Goal: Task Accomplishment & Management: Manage account settings

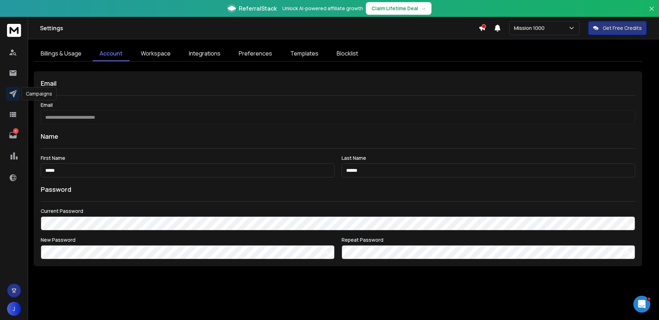
click at [15, 91] on icon at bounding box center [12, 93] width 7 height 7
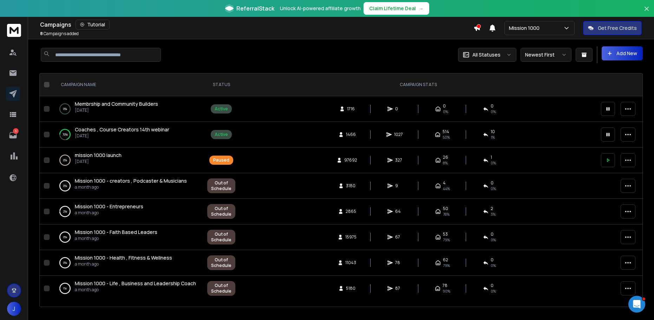
click at [157, 128] on span "Coaches , Course Creators 14th webinar" at bounding box center [122, 129] width 94 height 7
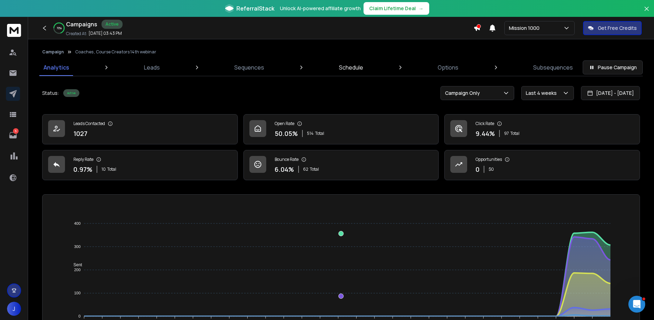
click at [348, 70] on p "Schedule" at bounding box center [351, 67] width 24 height 8
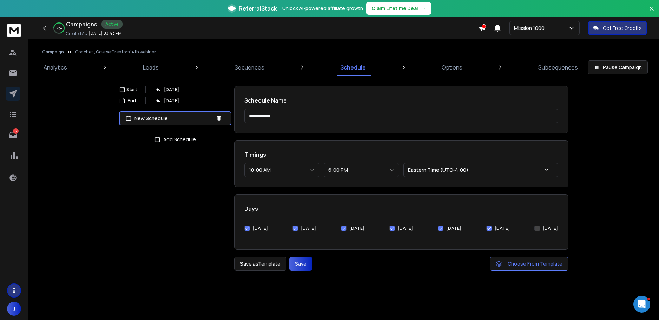
click at [174, 102] on p "[DATE]" at bounding box center [171, 101] width 15 height 6
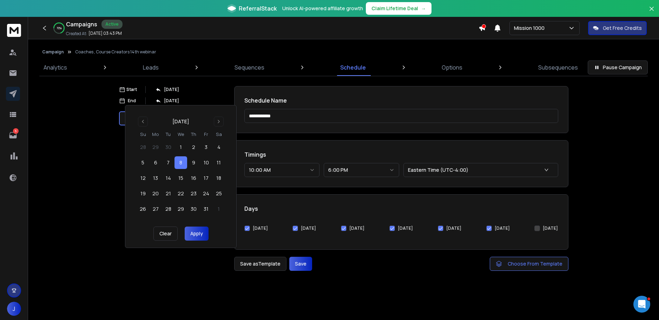
click at [114, 146] on div "**********" at bounding box center [343, 178] width 608 height 190
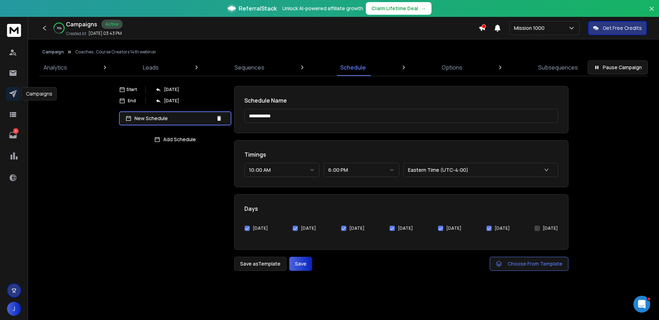
click at [14, 97] on icon at bounding box center [13, 94] width 8 height 8
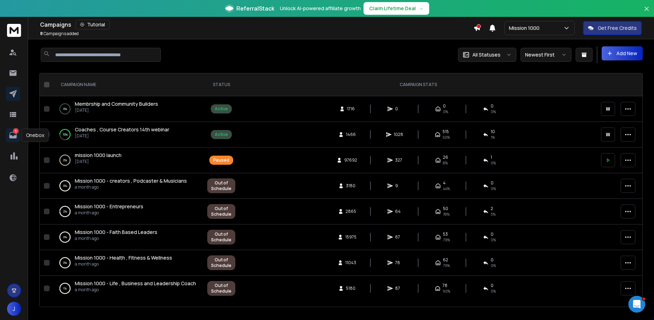
click at [15, 132] on p "5" at bounding box center [16, 131] width 6 height 6
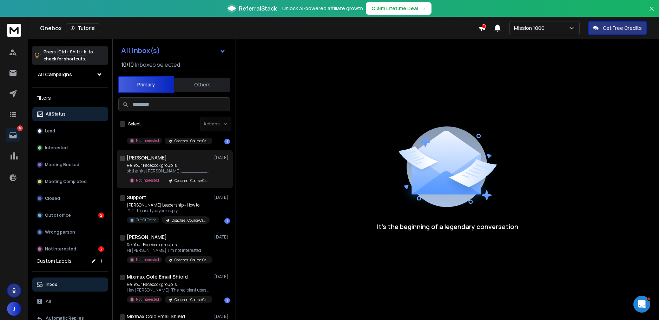
scroll to position [105, 0]
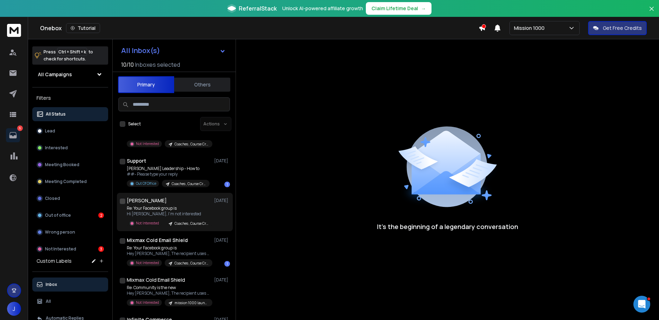
click at [153, 209] on p "Re: Your Facebook group is" at bounding box center [169, 208] width 84 height 6
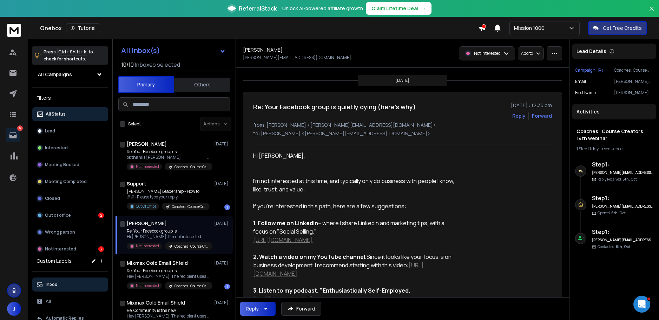
scroll to position [35, 0]
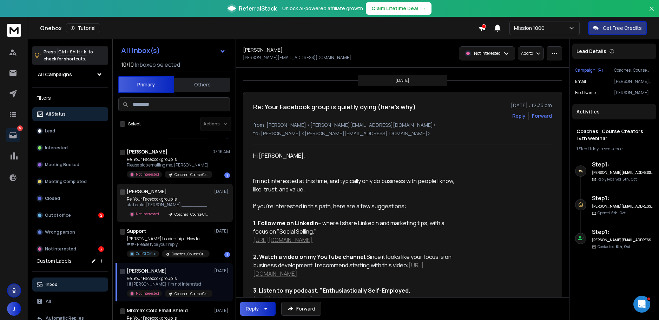
click at [147, 205] on p "ok thanks [PERSON_NAME] ________________________________ From:" at bounding box center [169, 205] width 84 height 6
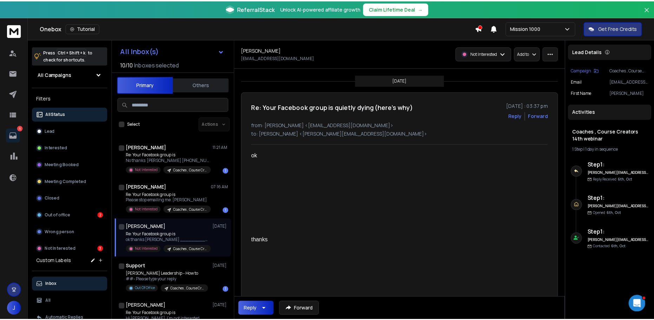
scroll to position [0, 0]
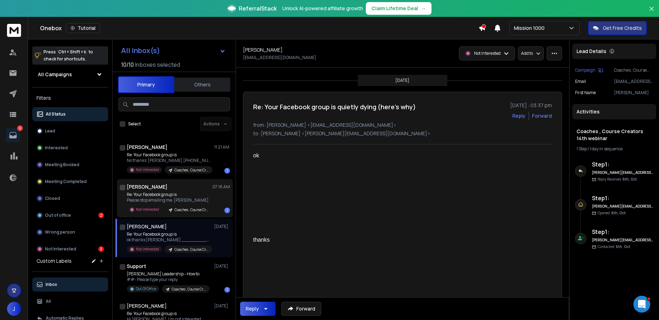
click at [149, 187] on h1 "[PERSON_NAME]" at bounding box center [147, 186] width 41 height 7
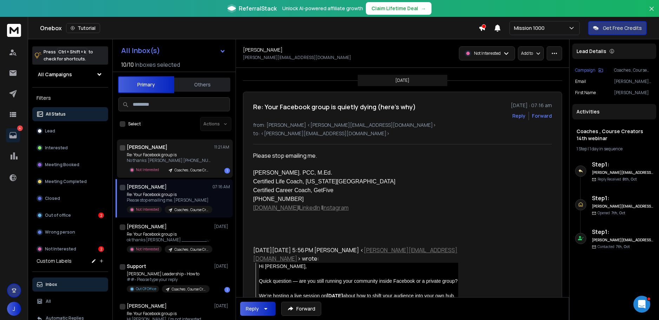
click at [156, 155] on p "Re: Your Facebook group is" at bounding box center [169, 155] width 84 height 6
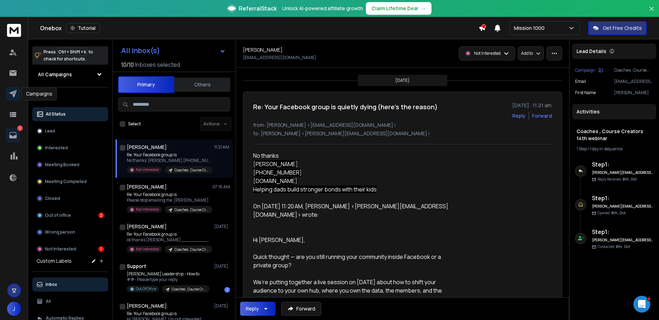
click at [12, 96] on icon at bounding box center [13, 94] width 8 height 8
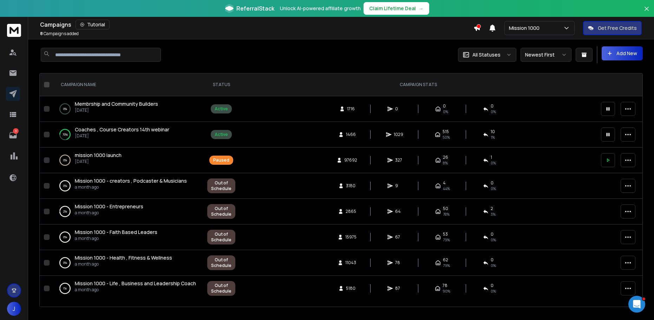
click at [147, 102] on span "Membrship and Community Builders" at bounding box center [116, 103] width 83 height 7
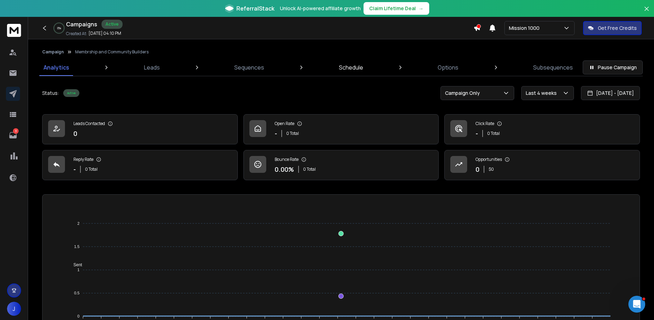
click at [341, 68] on p "Schedule" at bounding box center [351, 67] width 24 height 8
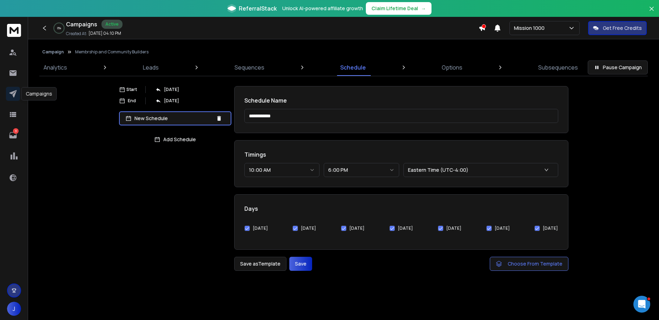
click at [16, 92] on icon at bounding box center [13, 94] width 8 height 8
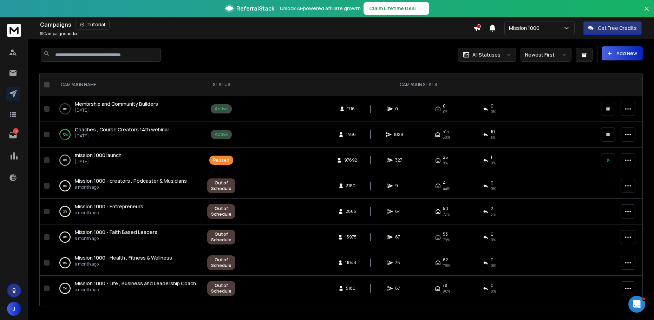
click at [132, 257] on span "Mission 1000 - Health , Fitness & Wellness" at bounding box center [123, 257] width 97 height 7
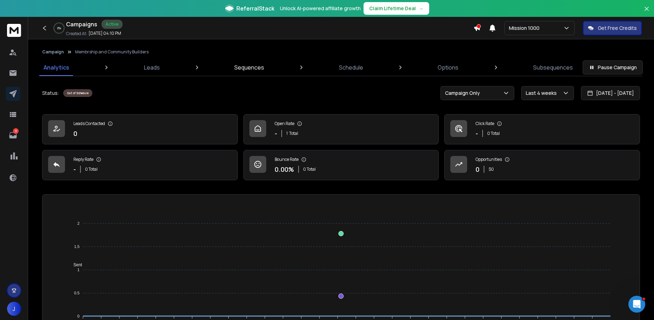
click at [252, 68] on p "Sequences" at bounding box center [249, 67] width 30 height 8
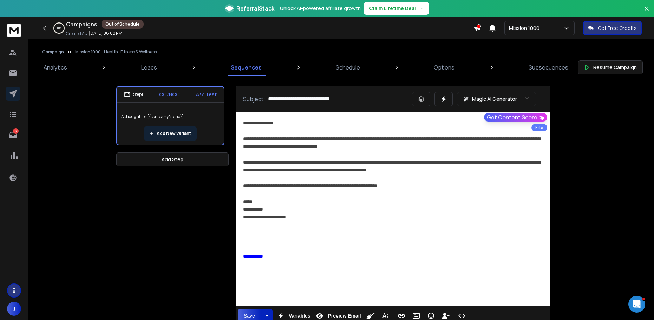
click at [171, 134] on button "Add New Variant" at bounding box center [170, 133] width 53 height 14
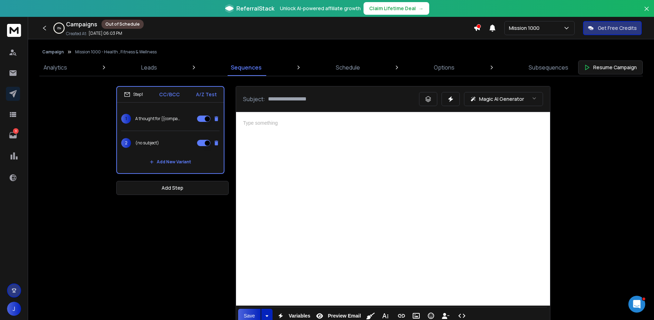
click at [147, 123] on div "1 A thought for {{companyName}}" at bounding box center [150, 119] width 59 height 10
type input "**********"
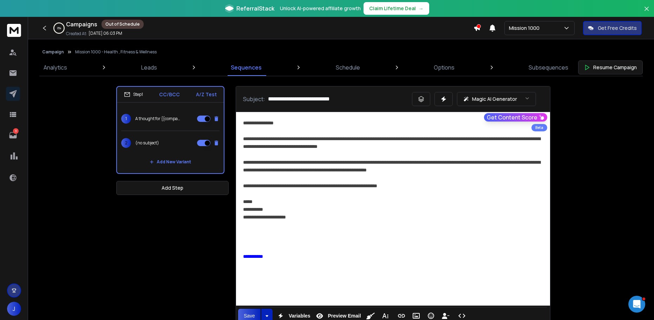
drag, startPoint x: 268, startPoint y: 99, endPoint x: 356, endPoint y: 100, distance: 88.1
click at [356, 100] on input "**********" at bounding box center [336, 99] width 137 height 8
click at [151, 140] on div "2 (no subject)" at bounding box center [140, 143] width 38 height 10
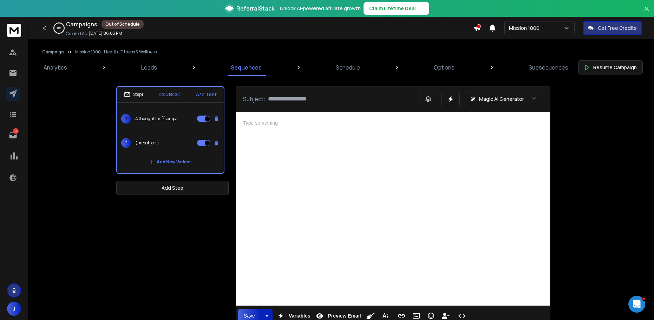
click at [285, 96] on input at bounding box center [340, 99] width 144 height 8
paste input "**********"
type input "**********"
click at [259, 124] on div at bounding box center [393, 123] width 300 height 8
click at [169, 123] on div "1 A thought for {{companyName}}" at bounding box center [150, 119] width 59 height 10
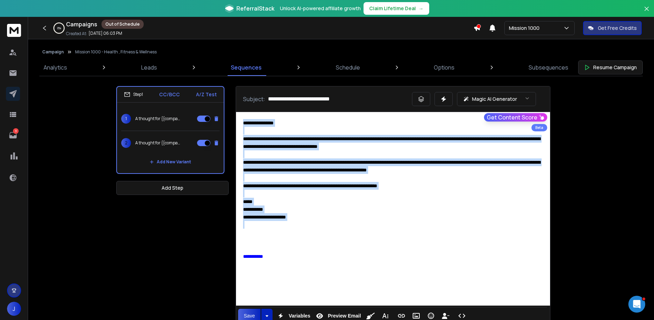
drag, startPoint x: 242, startPoint y: 120, endPoint x: 300, endPoint y: 224, distance: 118.2
click at [300, 224] on div "**********" at bounding box center [393, 208] width 314 height 192
copy div "**********"
click at [169, 142] on p "A thought for {{companyName}}" at bounding box center [157, 143] width 45 height 6
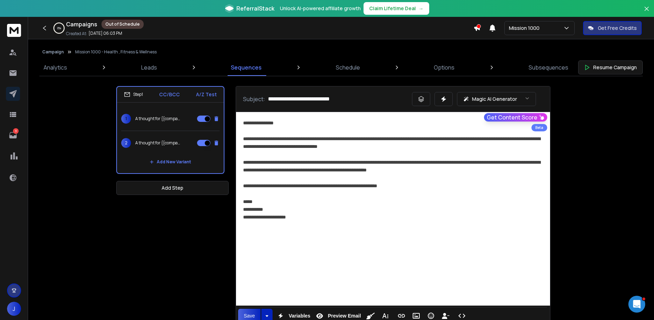
click at [426, 138] on div "**********" at bounding box center [393, 143] width 300 height 16
click at [179, 143] on p "A thought for {{companyName}}" at bounding box center [157, 143] width 45 height 6
click at [417, 185] on div "**********" at bounding box center [393, 186] width 300 height 8
drag, startPoint x: 254, startPoint y: 187, endPoint x: 242, endPoint y: 186, distance: 12.3
click at [242, 186] on div "**********" at bounding box center [393, 208] width 314 height 192
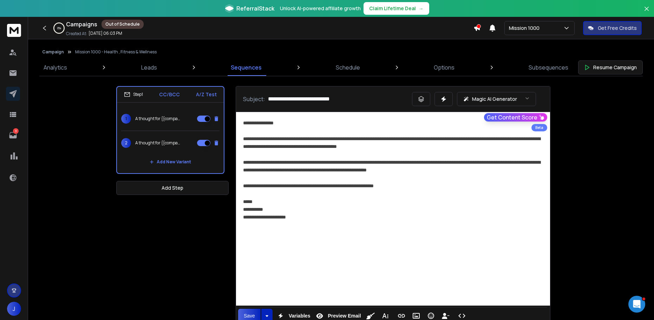
click at [410, 183] on div "**********" at bounding box center [393, 186] width 300 height 8
click at [269, 185] on div "**********" at bounding box center [393, 186] width 300 height 8
click at [471, 183] on div "**********" at bounding box center [393, 186] width 300 height 8
drag, startPoint x: 399, startPoint y: 185, endPoint x: 429, endPoint y: 184, distance: 30.2
click at [429, 184] on div "**********" at bounding box center [393, 186] width 300 height 8
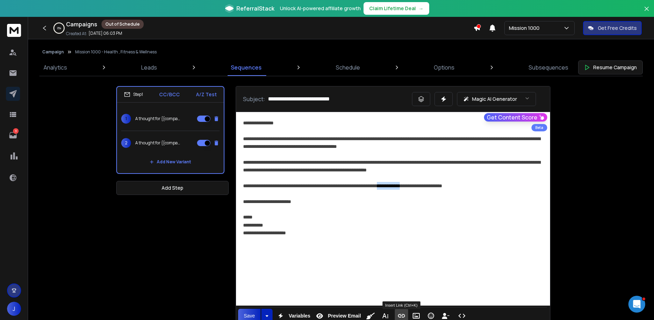
click at [402, 311] on icon "button" at bounding box center [401, 315] width 8 height 8
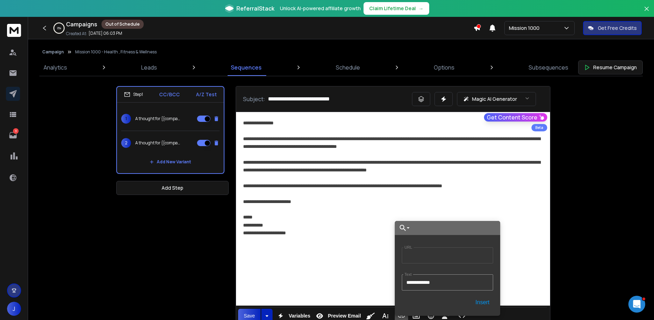
type input "**********"
click at [492, 299] on button "Insert" at bounding box center [482, 302] width 21 height 13
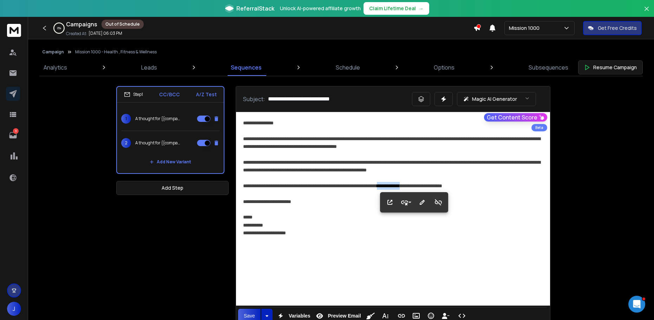
scroll to position [0, 0]
click at [486, 231] on div "**********" at bounding box center [393, 233] width 300 height 8
click at [497, 117] on button "Get Content Score" at bounding box center [515, 117] width 63 height 8
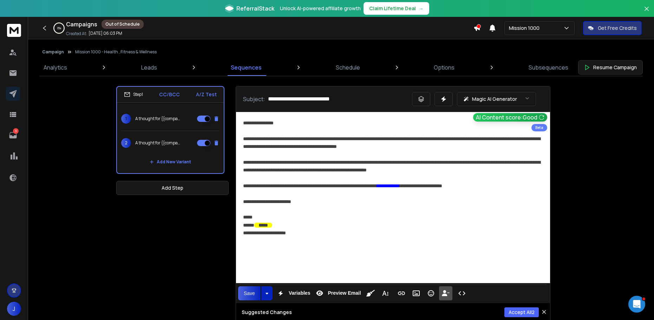
click at [444, 294] on icon "button" at bounding box center [445, 293] width 8 height 6
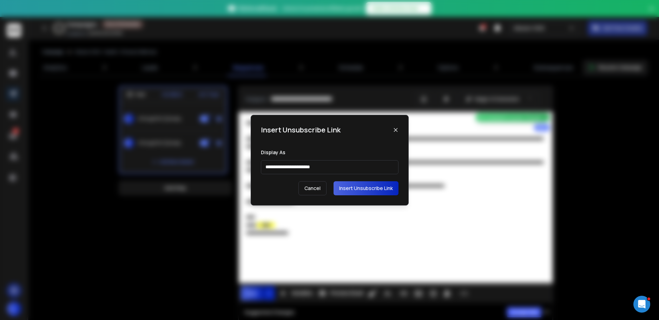
click at [380, 186] on button "Insert Unsubscribe Link" at bounding box center [365, 188] width 65 height 14
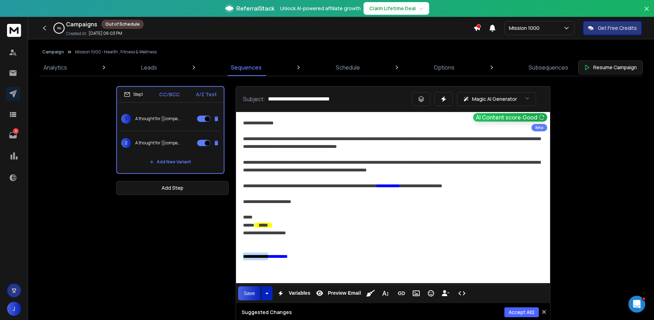
drag, startPoint x: 271, startPoint y: 254, endPoint x: 227, endPoint y: 256, distance: 44.3
click at [227, 256] on div "**********" at bounding box center [340, 245] width 449 height 318
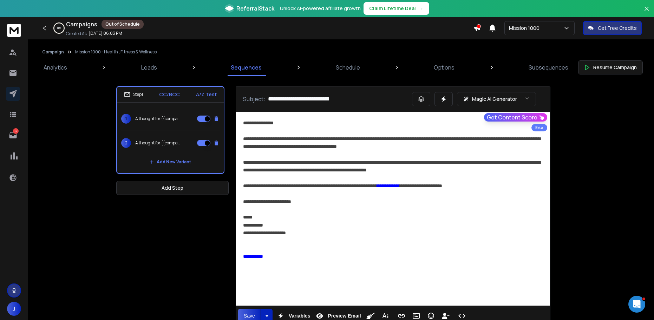
click at [154, 119] on p "A thought for {{companyName}}" at bounding box center [157, 119] width 45 height 6
click at [410, 187] on div "**********" at bounding box center [393, 186] width 300 height 8
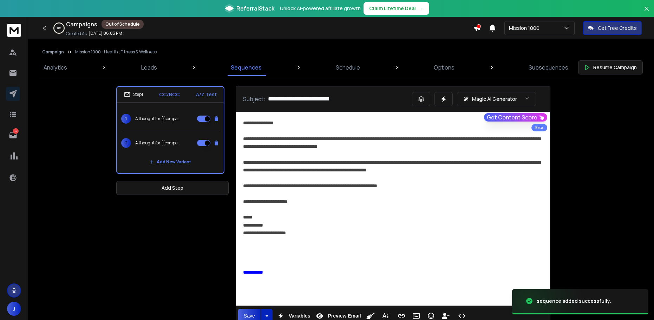
click at [514, 118] on button "Get Content Score" at bounding box center [515, 117] width 63 height 8
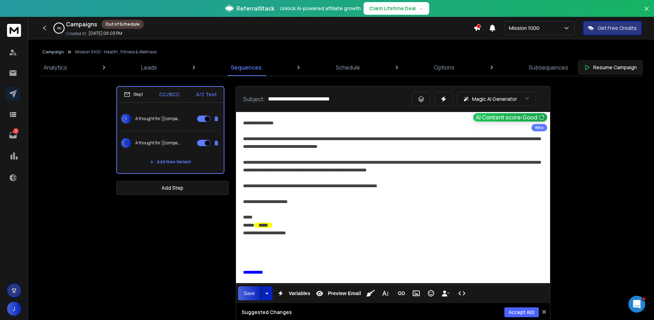
scroll to position [94, 0]
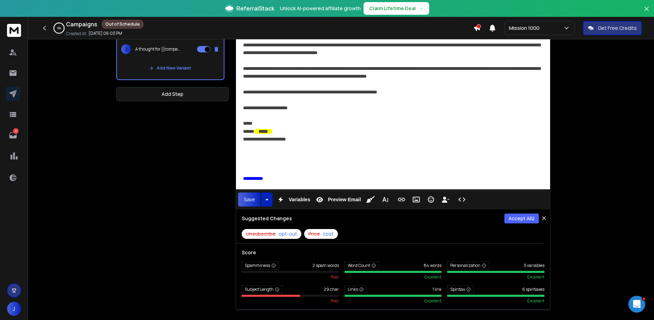
click at [279, 127] on div "*****" at bounding box center [393, 123] width 300 height 8
click at [272, 131] on span "*****" at bounding box center [263, 131] width 18 height 5
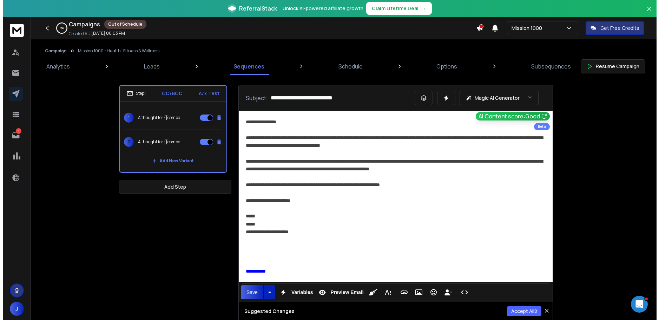
scroll to position [0, 0]
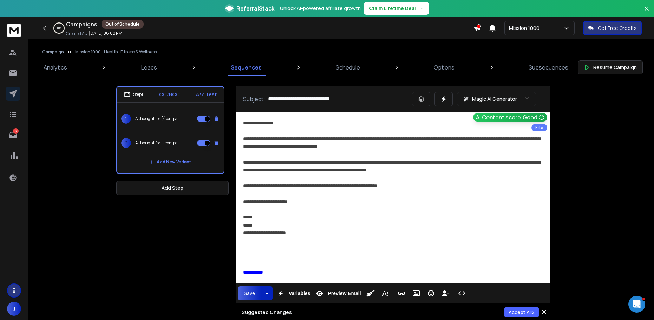
click at [168, 118] on p "A thought for {{companyName}}" at bounding box center [157, 119] width 45 height 6
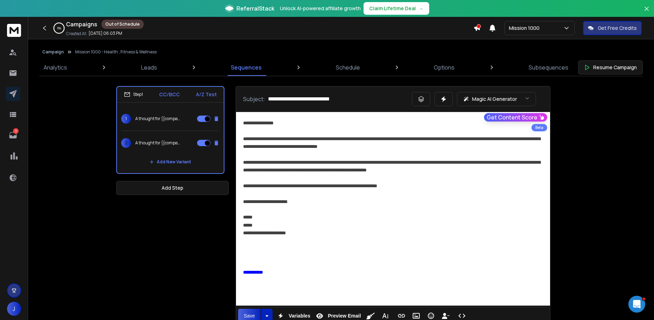
click at [170, 143] on p "A thought for {{companyName}}" at bounding box center [157, 143] width 45 height 6
drag, startPoint x: 268, startPoint y: 223, endPoint x: 258, endPoint y: 224, distance: 10.2
click at [258, 224] on div "**********" at bounding box center [393, 225] width 300 height 8
click at [304, 236] on div "**********" at bounding box center [393, 233] width 300 height 8
click at [250, 237] on div at bounding box center [393, 241] width 300 height 8
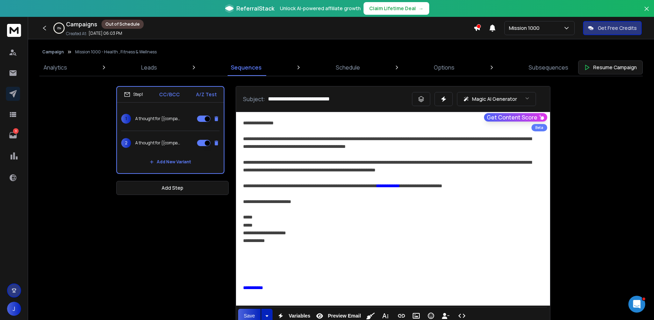
click at [162, 123] on div "1 A thought for {{companyName}}" at bounding box center [150, 119] width 59 height 10
click at [245, 243] on div at bounding box center [393, 241] width 300 height 8
click at [255, 239] on div "**********" at bounding box center [393, 241] width 300 height 8
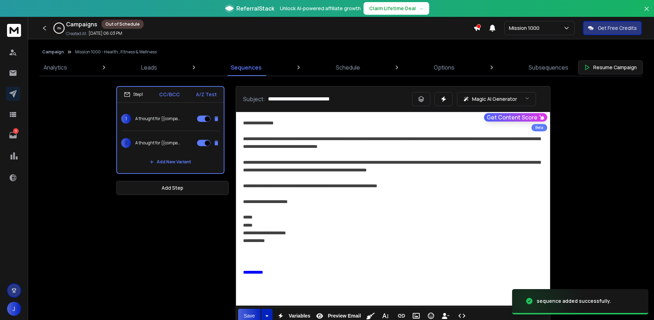
click at [149, 119] on p "A thought for {{companyName}}" at bounding box center [157, 119] width 45 height 6
drag, startPoint x: 302, startPoint y: 250, endPoint x: 297, endPoint y: 246, distance: 5.8
click at [299, 247] on div at bounding box center [393, 248] width 300 height 8
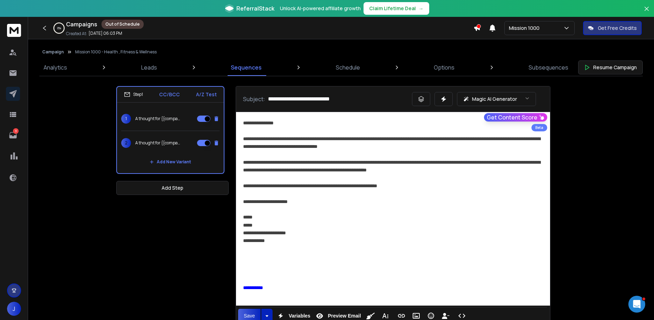
click at [155, 121] on p "A thought for {{companyName}}" at bounding box center [157, 119] width 45 height 6
click at [170, 143] on p "A thought for {{companyName}}" at bounding box center [157, 143] width 45 height 6
click at [170, 119] on p "A thought for {{companyName}}" at bounding box center [157, 119] width 45 height 6
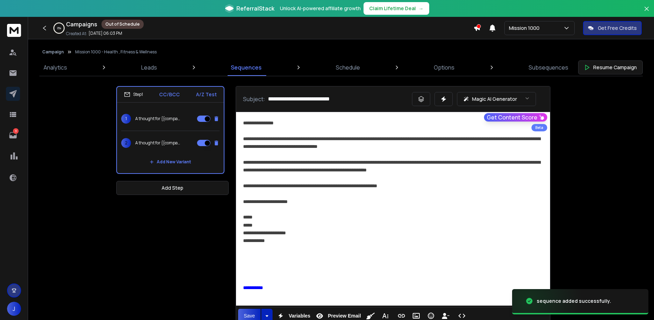
click at [174, 146] on div "2 A thought for {{companyName}}" at bounding box center [150, 143] width 59 height 10
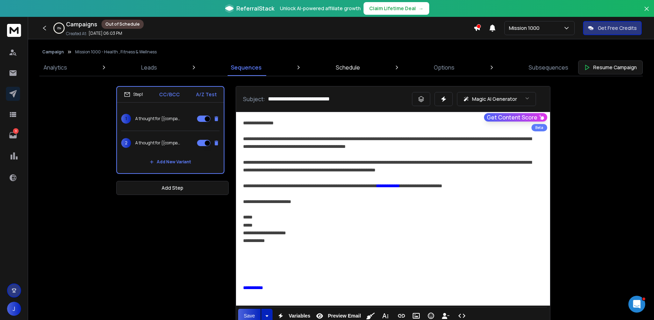
click at [359, 70] on p "Schedule" at bounding box center [348, 67] width 24 height 8
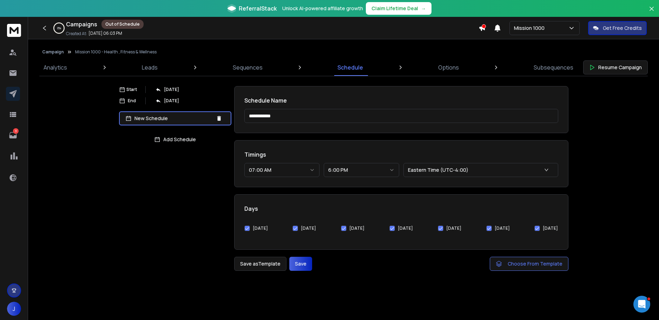
click at [179, 87] on p "[DATE]" at bounding box center [171, 90] width 15 height 6
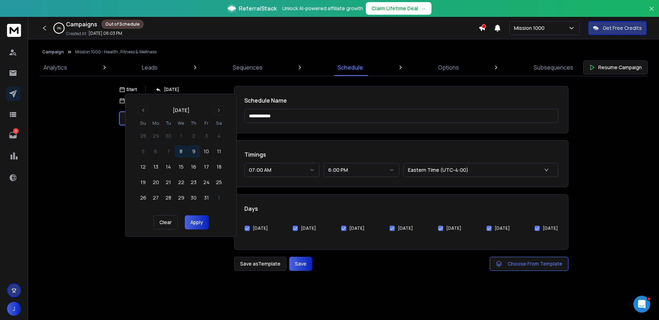
click at [192, 150] on button "9" at bounding box center [193, 151] width 13 height 13
click at [193, 222] on button "Apply" at bounding box center [197, 222] width 24 height 14
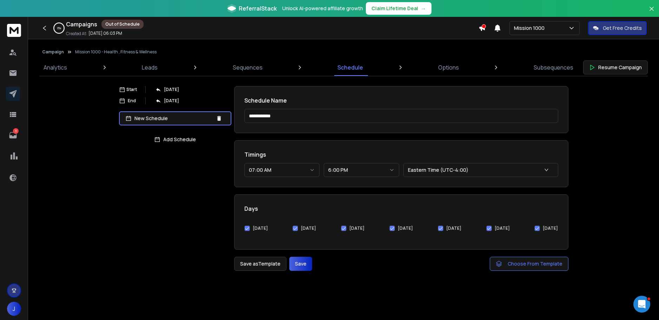
click at [170, 95] on div "Start [DATE] End [DATE]" at bounding box center [175, 95] width 112 height 18
click at [174, 99] on p "[DATE]" at bounding box center [171, 101] width 15 height 6
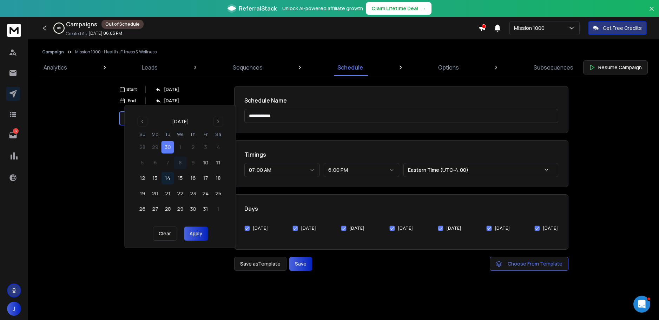
click at [166, 179] on button "14" at bounding box center [167, 178] width 13 height 13
click at [205, 209] on button "31" at bounding box center [205, 209] width 13 height 13
click at [192, 236] on button "Apply" at bounding box center [196, 233] width 24 height 14
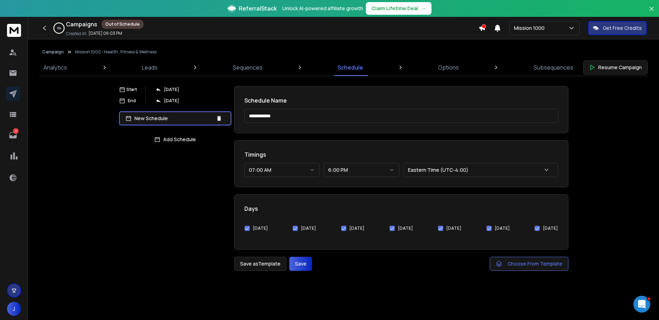
click at [305, 260] on button "Save" at bounding box center [300, 264] width 23 height 14
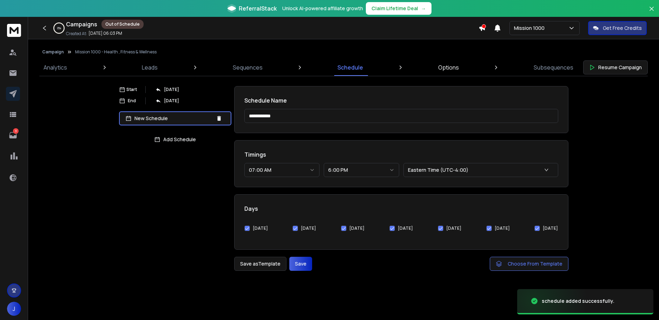
click at [442, 70] on p "Options" at bounding box center [448, 67] width 21 height 8
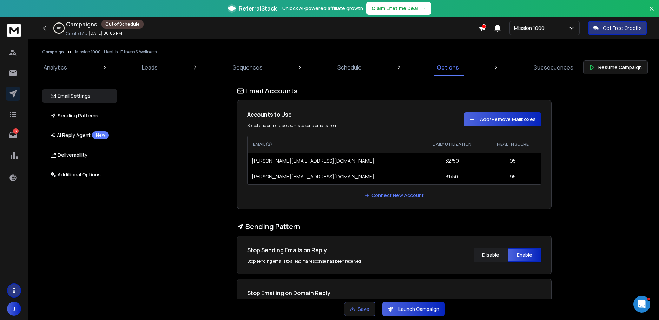
click at [481, 119] on button "Add/Remove Mailboxes" at bounding box center [503, 119] width 78 height 14
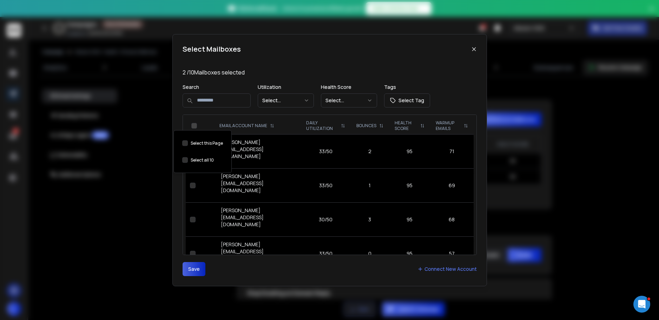
click at [196, 124] on button "Select this Page" at bounding box center [194, 126] width 6 height 6
click at [185, 159] on button "Select this Page" at bounding box center [185, 160] width 6 height 6
click at [189, 270] on button "Save" at bounding box center [194, 269] width 23 height 14
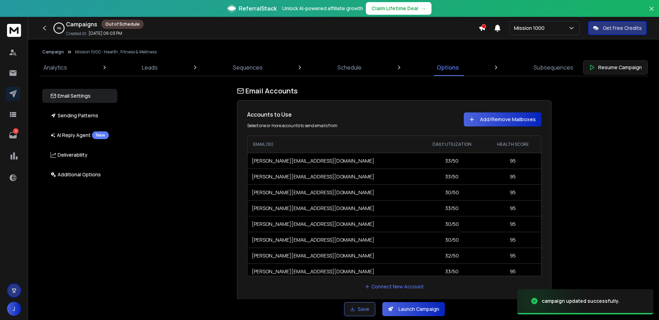
click at [350, 309] on button "Save" at bounding box center [359, 309] width 31 height 14
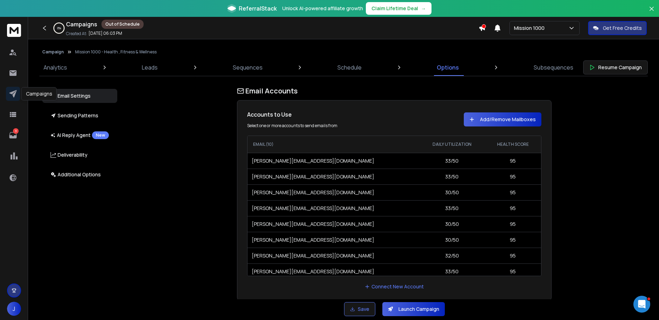
click at [12, 92] on icon at bounding box center [12, 93] width 7 height 7
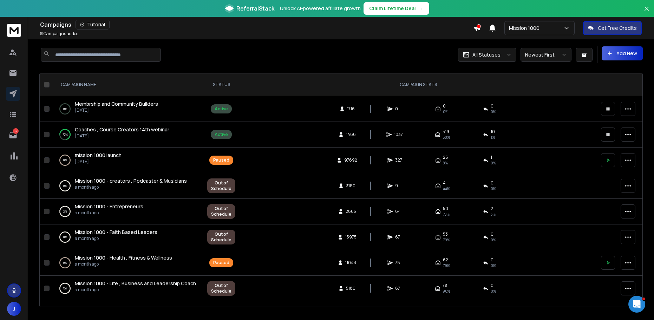
click at [128, 129] on span "Coaches , Course Creators 14th webinar" at bounding box center [122, 129] width 94 height 7
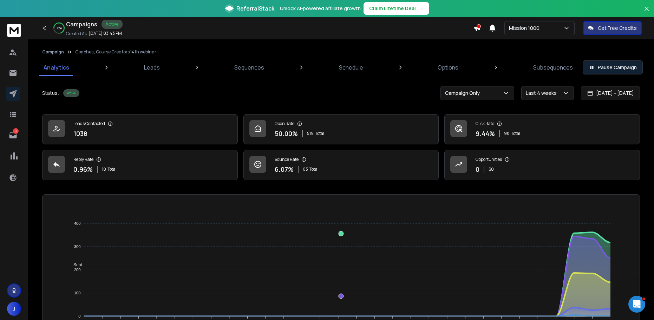
click at [598, 65] on button "Pause Campaign" at bounding box center [612, 67] width 60 height 14
click at [500, 123] on icon at bounding box center [499, 124] width 0 height 2
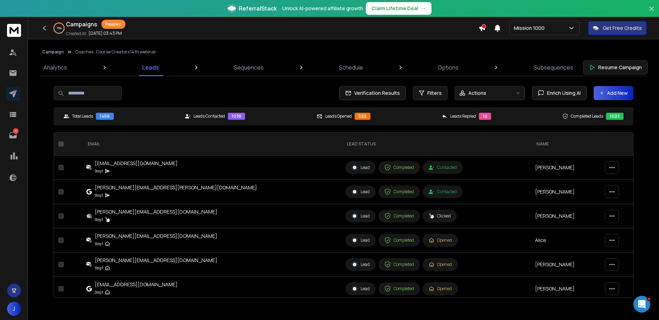
click at [429, 216] on div "Clicked" at bounding box center [440, 216] width 22 height 6
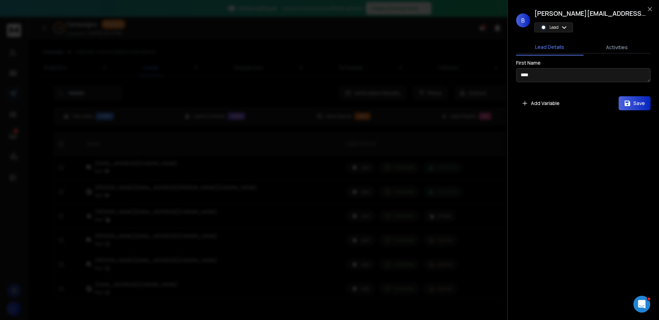
click at [631, 153] on div "Multi Select Table Sheet B [PERSON_NAME][EMAIL_ADDRESS][DOMAIN_NAME] Lead Lead …" at bounding box center [583, 160] width 152 height 320
click at [652, 9] on icon "button" at bounding box center [649, 9] width 7 height 7
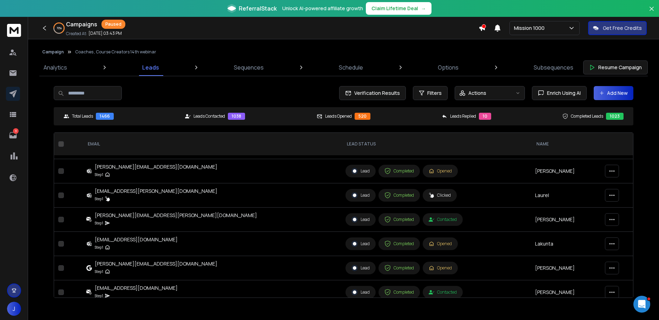
scroll to position [183, 0]
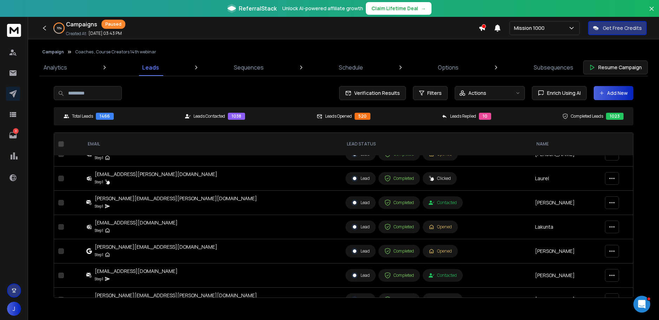
click at [429, 178] on div "Clicked" at bounding box center [440, 179] width 22 height 6
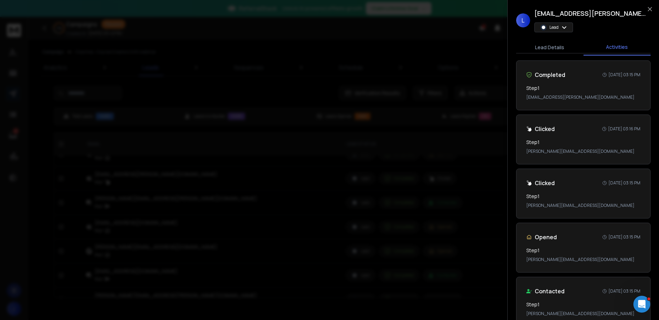
click at [622, 48] on button "Activities" at bounding box center [616, 47] width 67 height 16
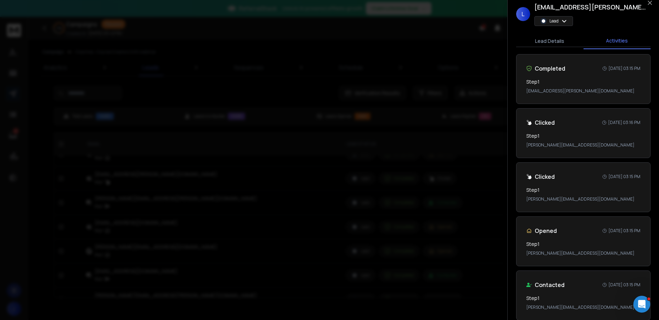
scroll to position [0, 0]
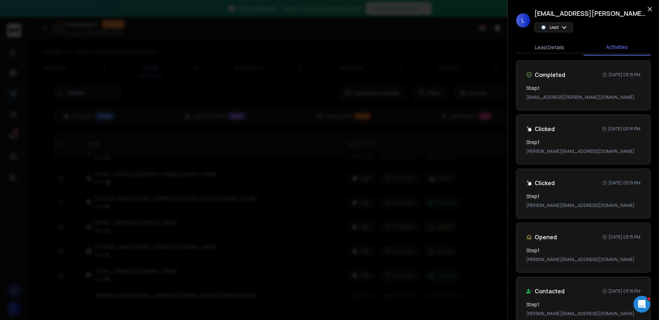
click at [647, 11] on icon "button" at bounding box center [649, 9] width 7 height 7
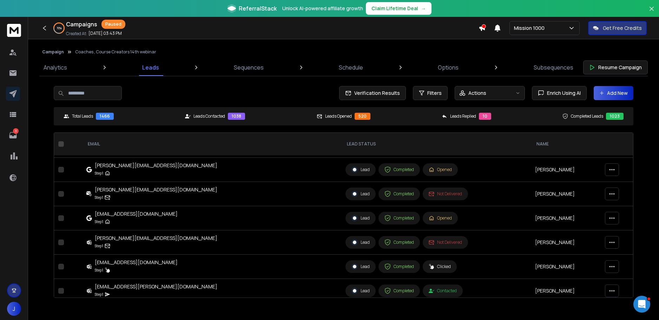
scroll to position [394, 0]
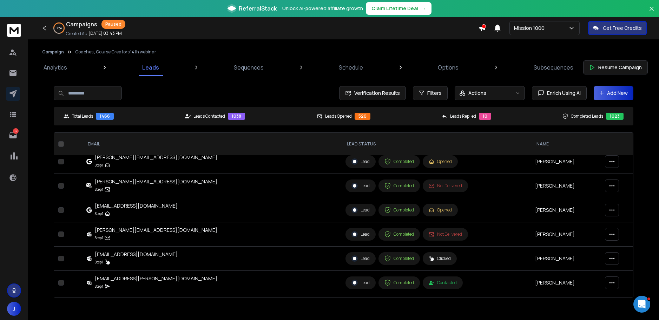
click at [429, 260] on div "Clicked" at bounding box center [440, 259] width 22 height 6
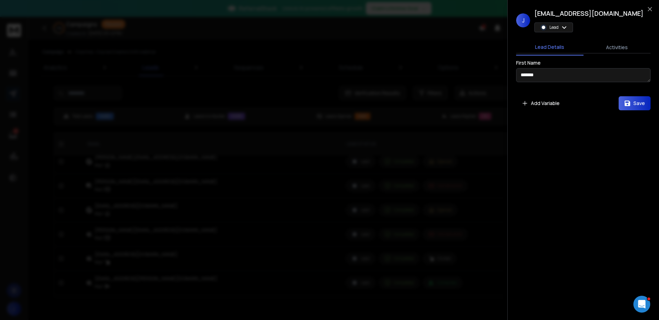
click at [625, 45] on button "Activities" at bounding box center [616, 47] width 67 height 15
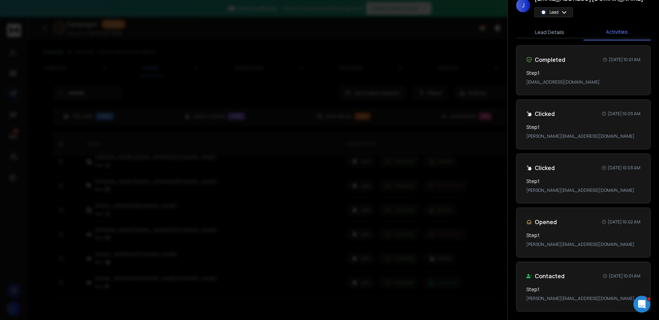
scroll to position [0, 0]
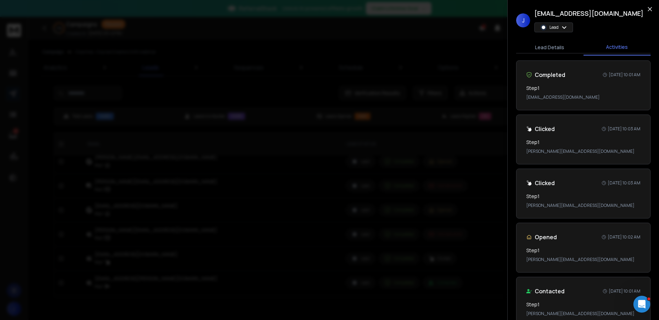
click at [647, 9] on icon "button" at bounding box center [649, 9] width 7 height 7
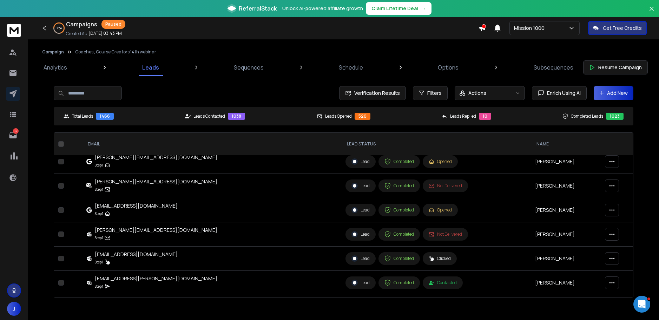
click at [423, 206] on div "Opened" at bounding box center [440, 210] width 35 height 13
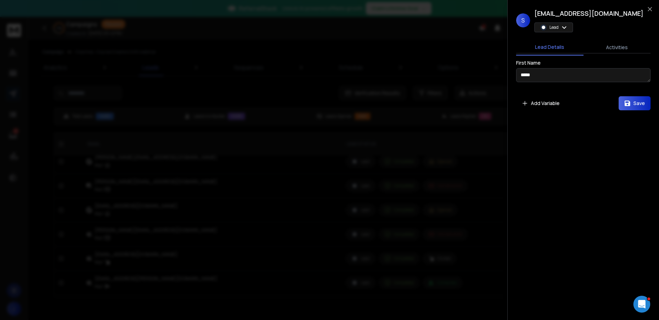
click at [629, 47] on button "Activities" at bounding box center [616, 47] width 67 height 15
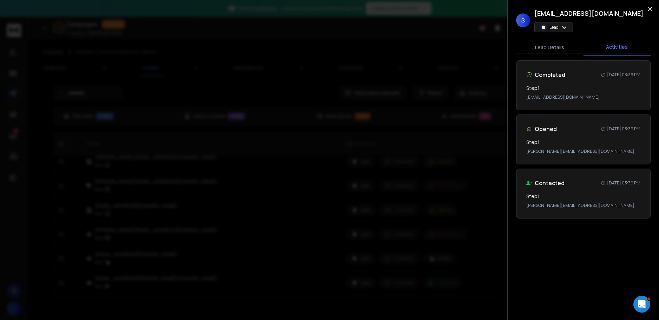
click at [651, 6] on icon "button" at bounding box center [649, 9] width 7 height 7
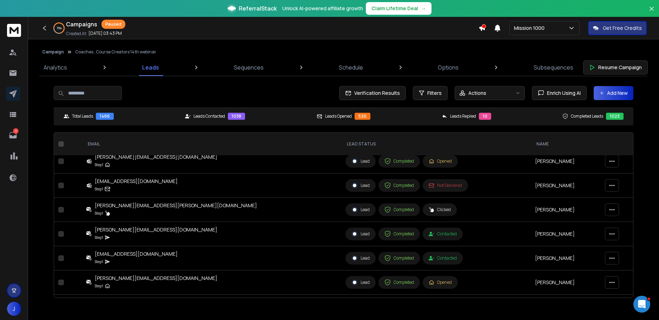
scroll to position [955, 0]
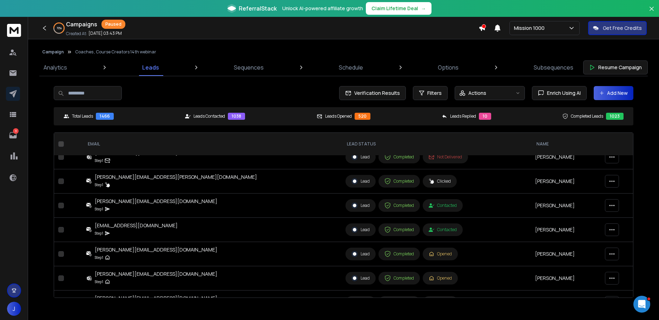
click at [429, 181] on div "Clicked" at bounding box center [440, 181] width 22 height 6
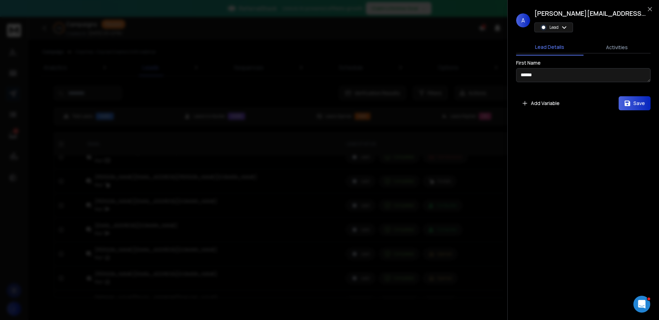
click at [610, 46] on button "Activities" at bounding box center [616, 47] width 67 height 15
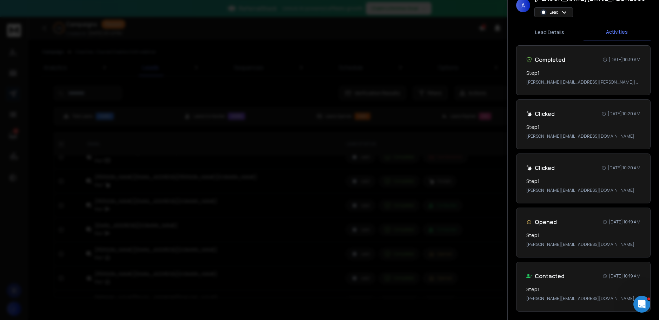
scroll to position [0, 0]
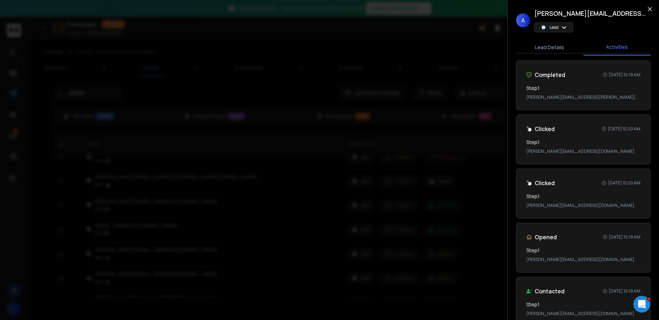
click at [648, 9] on icon "button" at bounding box center [649, 9] width 7 height 7
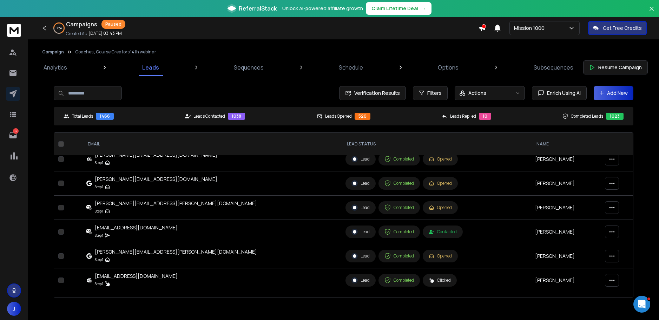
scroll to position [1074, 0]
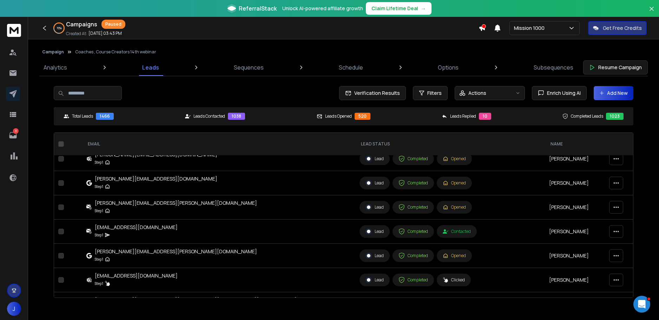
click at [437, 278] on div "Clicked" at bounding box center [454, 279] width 34 height 13
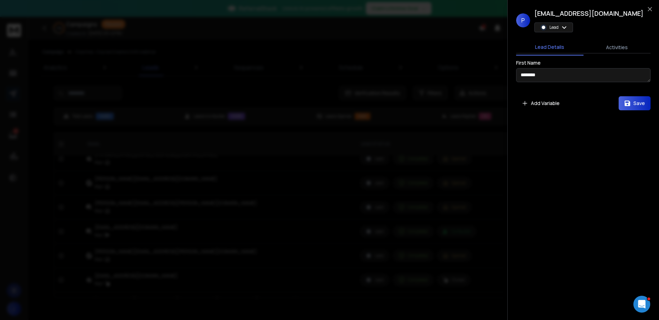
click at [633, 48] on button "Activities" at bounding box center [616, 47] width 67 height 15
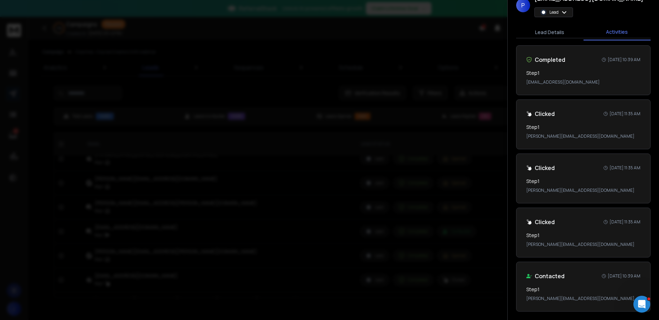
scroll to position [0, 0]
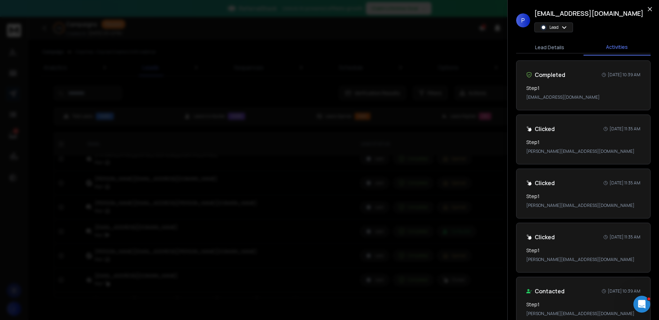
click at [648, 11] on icon "button" at bounding box center [649, 9] width 7 height 7
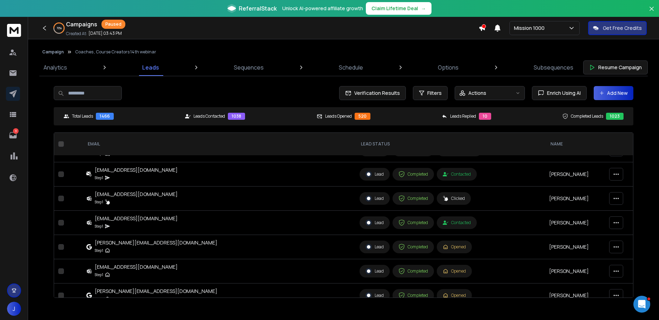
scroll to position [618, 0]
